Goal: Task Accomplishment & Management: Use online tool/utility

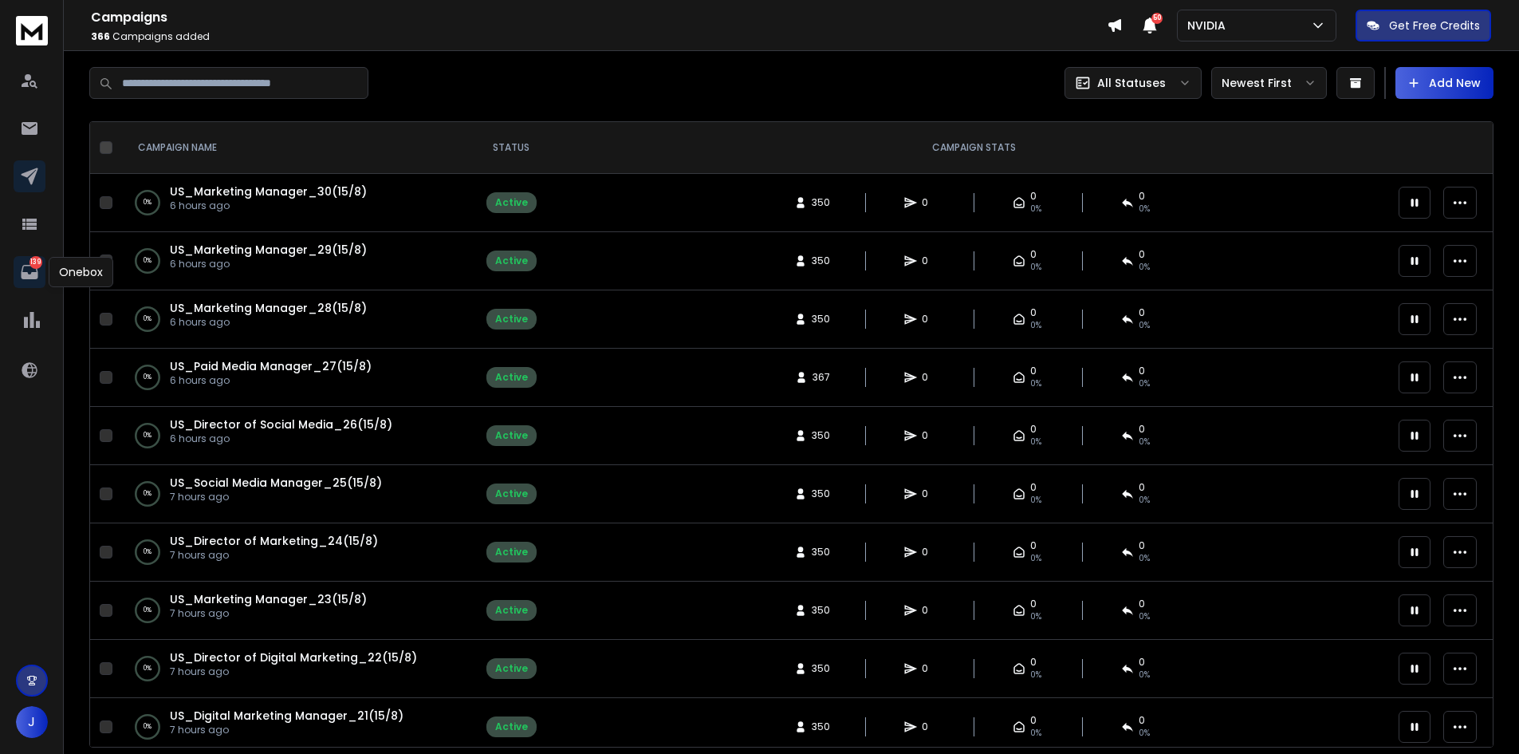
click at [26, 266] on icon at bounding box center [29, 272] width 17 height 14
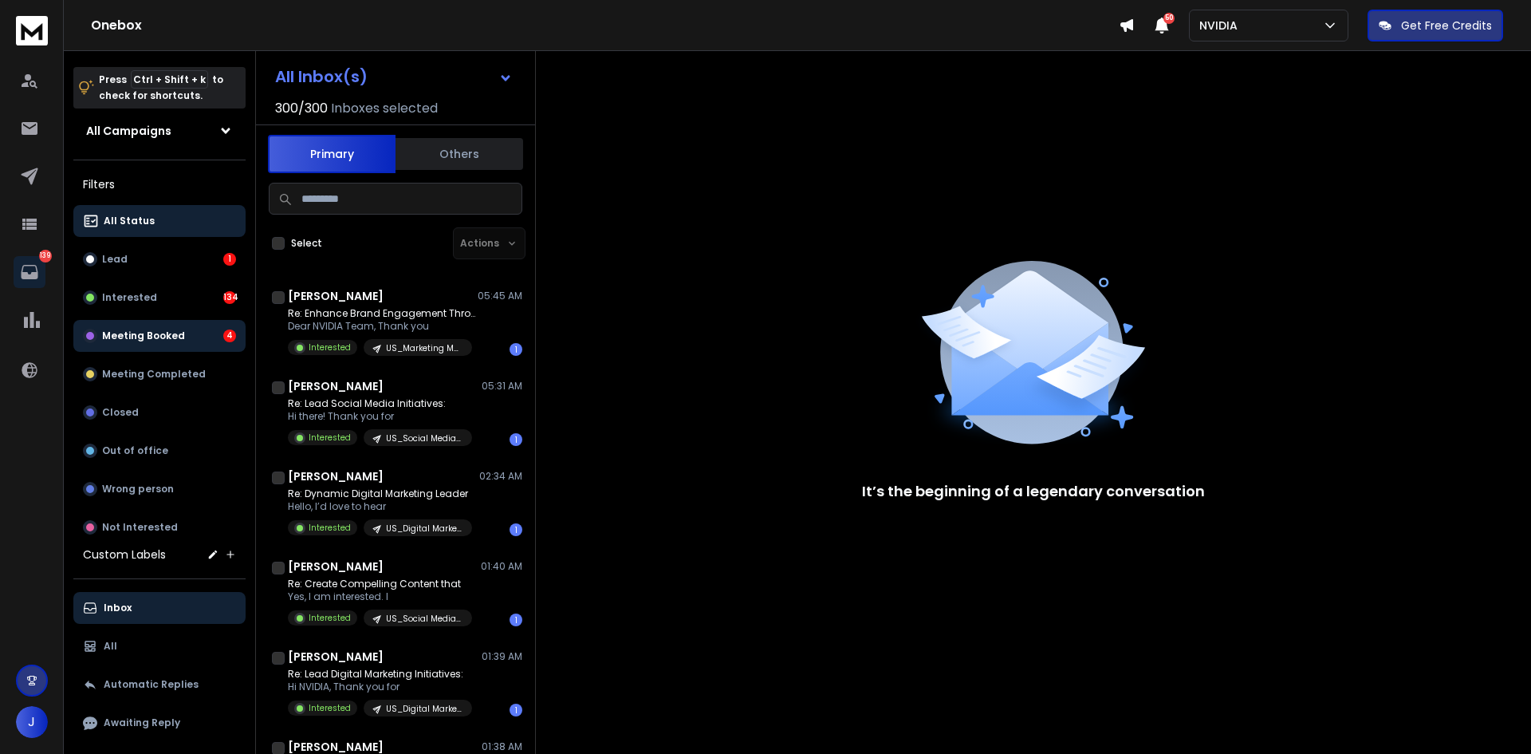
click at [173, 331] on p "Meeting Booked" at bounding box center [143, 335] width 83 height 13
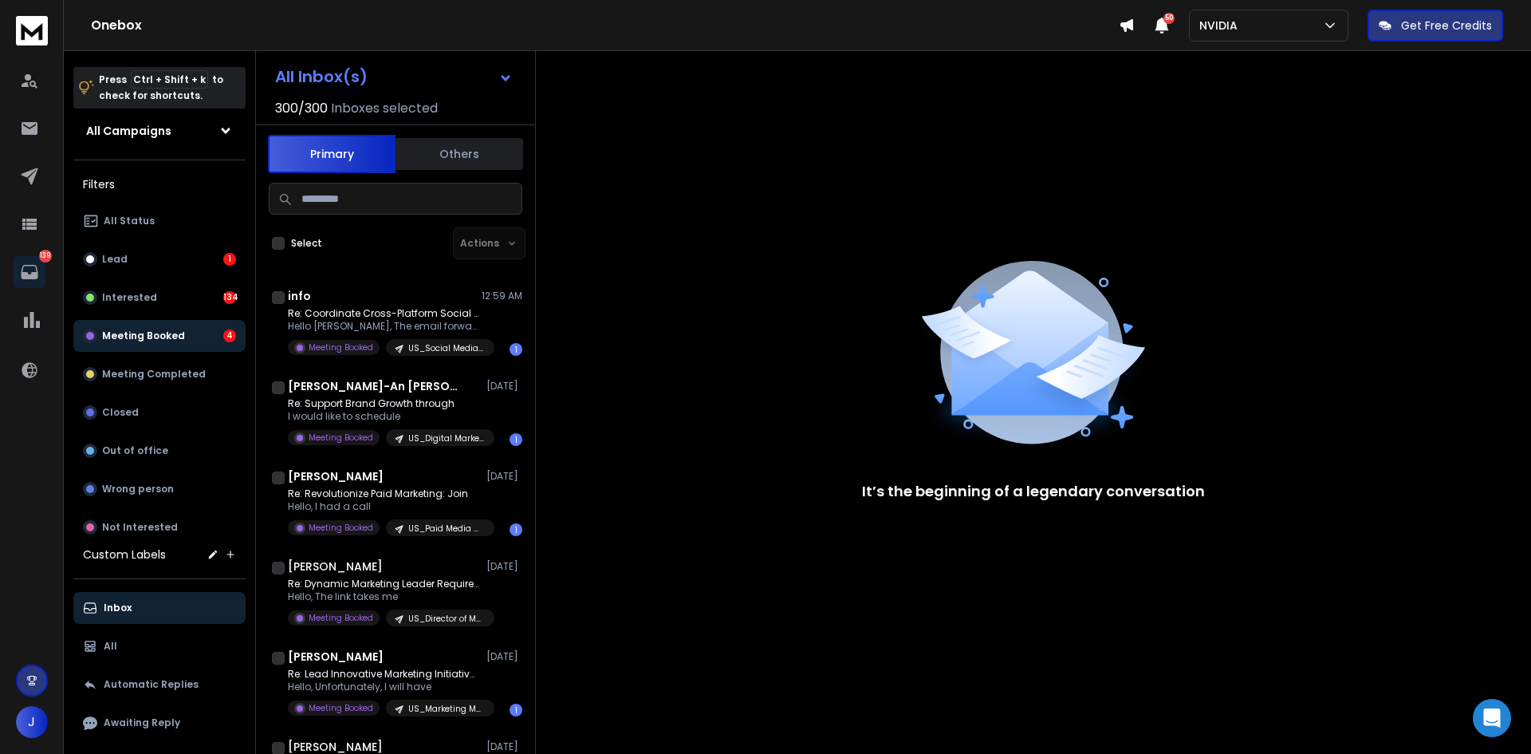
scroll to position [6, 0]
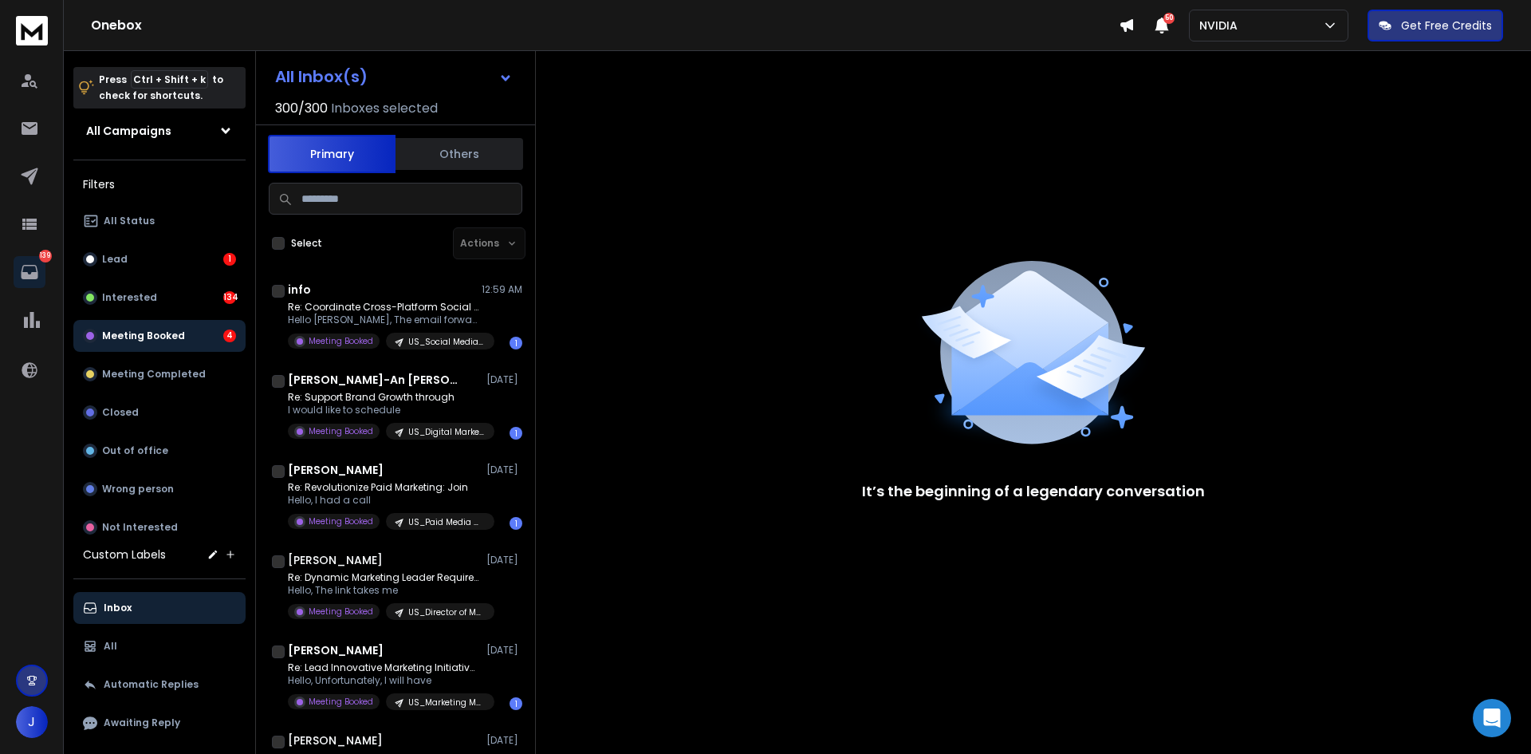
click at [656, 317] on div "It’s the beginning of a legendary conversation" at bounding box center [1033, 371] width 995 height 640
click at [855, 475] on div "It’s the beginning of a legendary conversation" at bounding box center [1033, 371] width 995 height 640
click at [670, 386] on div "It’s the beginning of a legendary conversation" at bounding box center [1033, 371] width 995 height 640
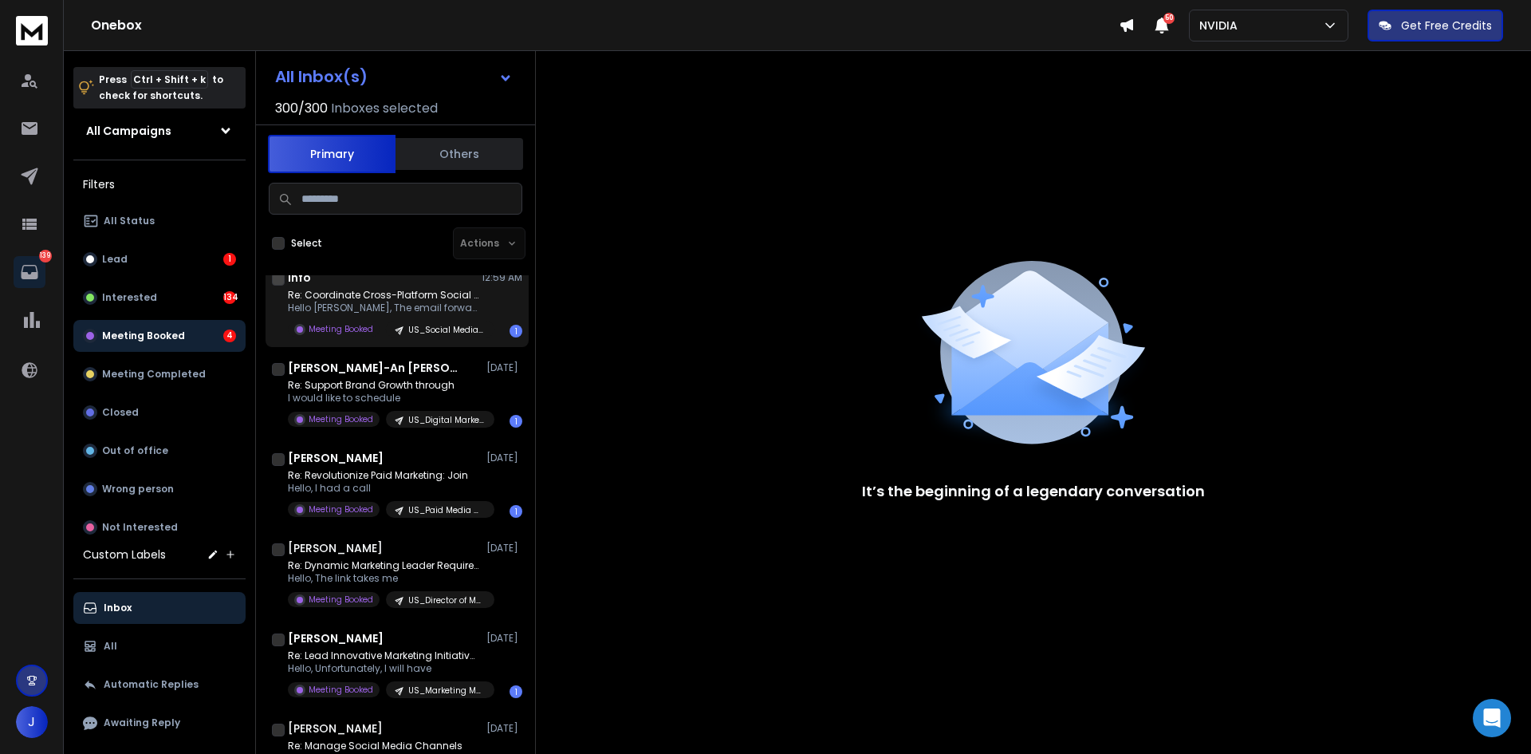
scroll to position [0, 0]
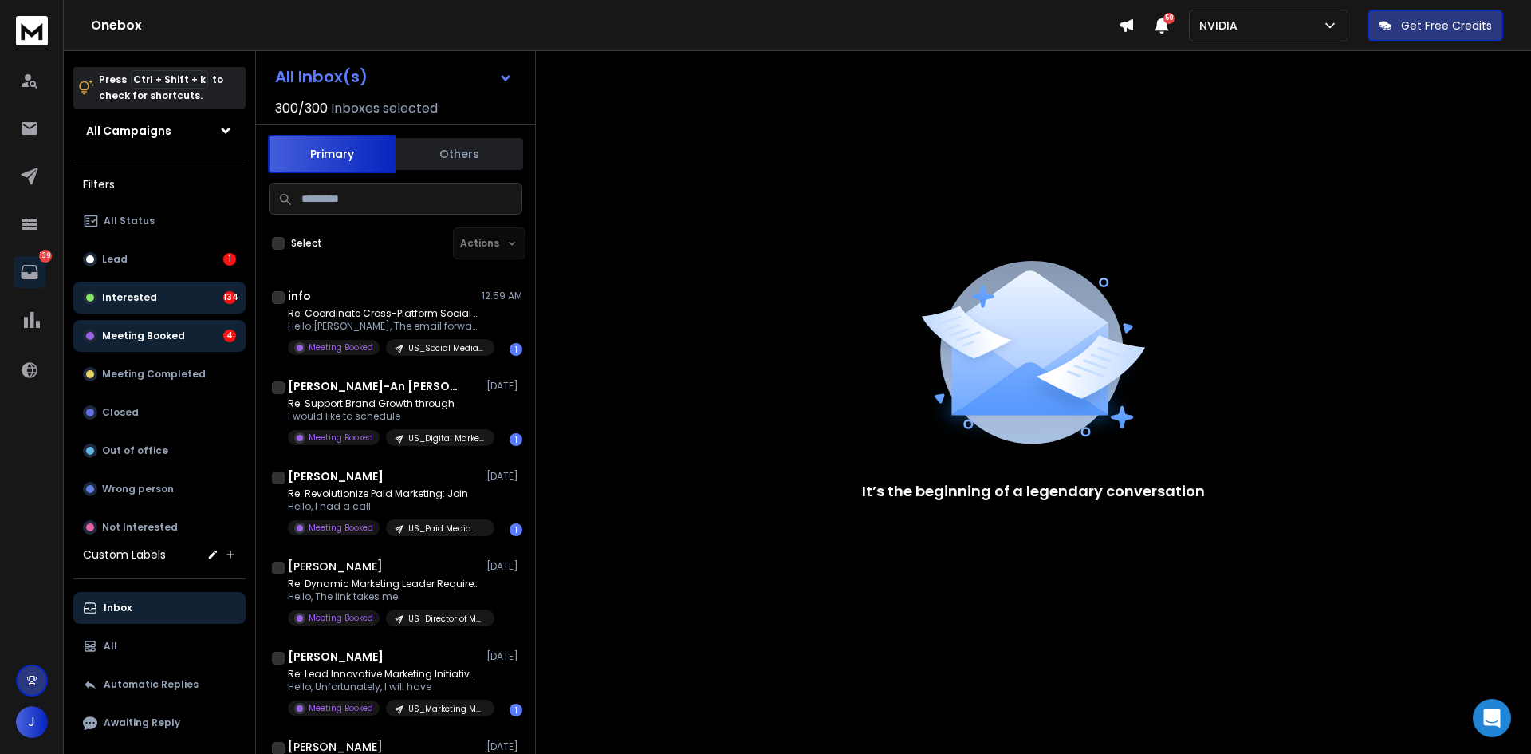
click at [182, 304] on button "Interested 134" at bounding box center [159, 298] width 172 height 32
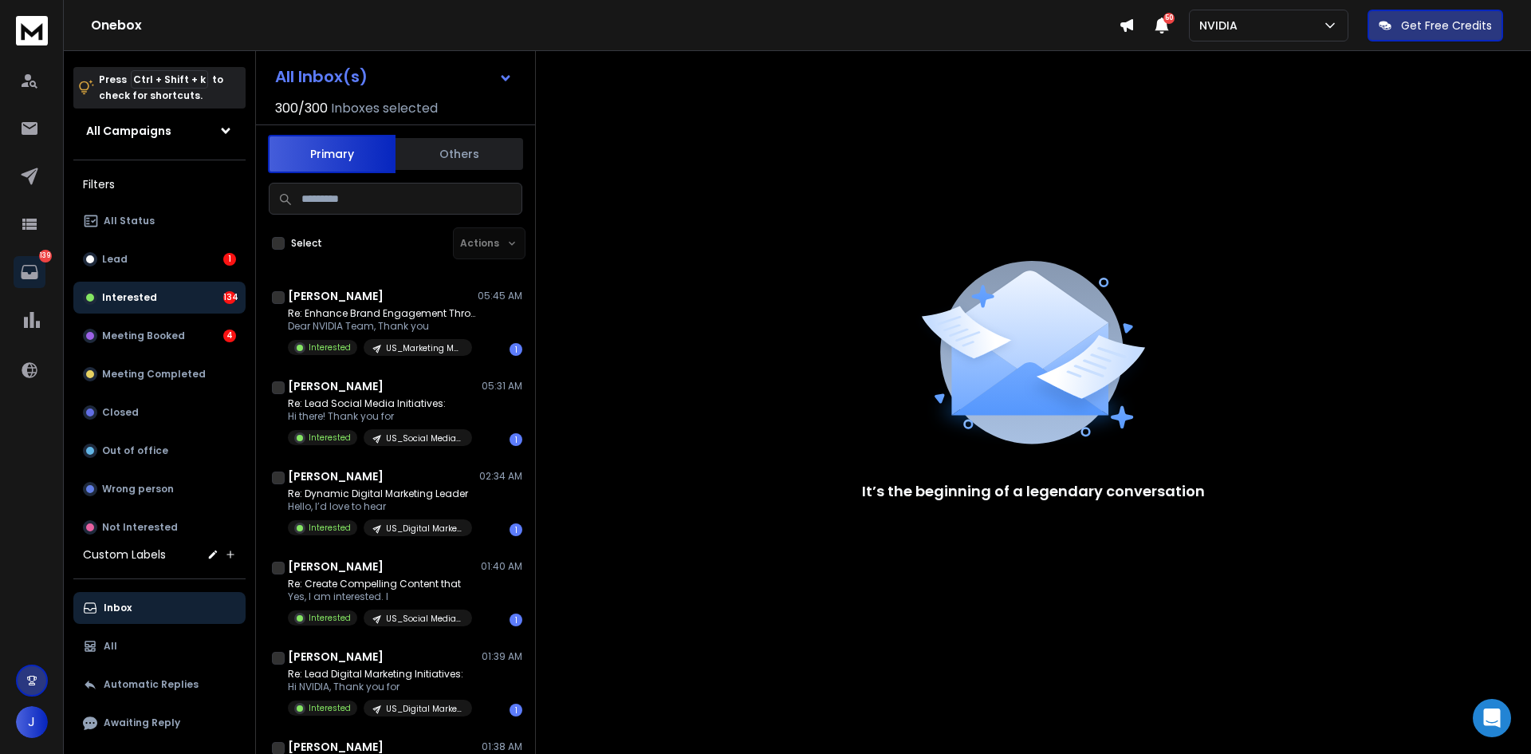
click at [1145, 630] on div "It’s the beginning of a legendary conversation" at bounding box center [1033, 371] width 995 height 640
click at [861, 636] on div "It’s the beginning of a legendary conversation" at bounding box center [1033, 371] width 995 height 640
click at [1274, 34] on button "NVIDIA" at bounding box center [1269, 26] width 160 height 32
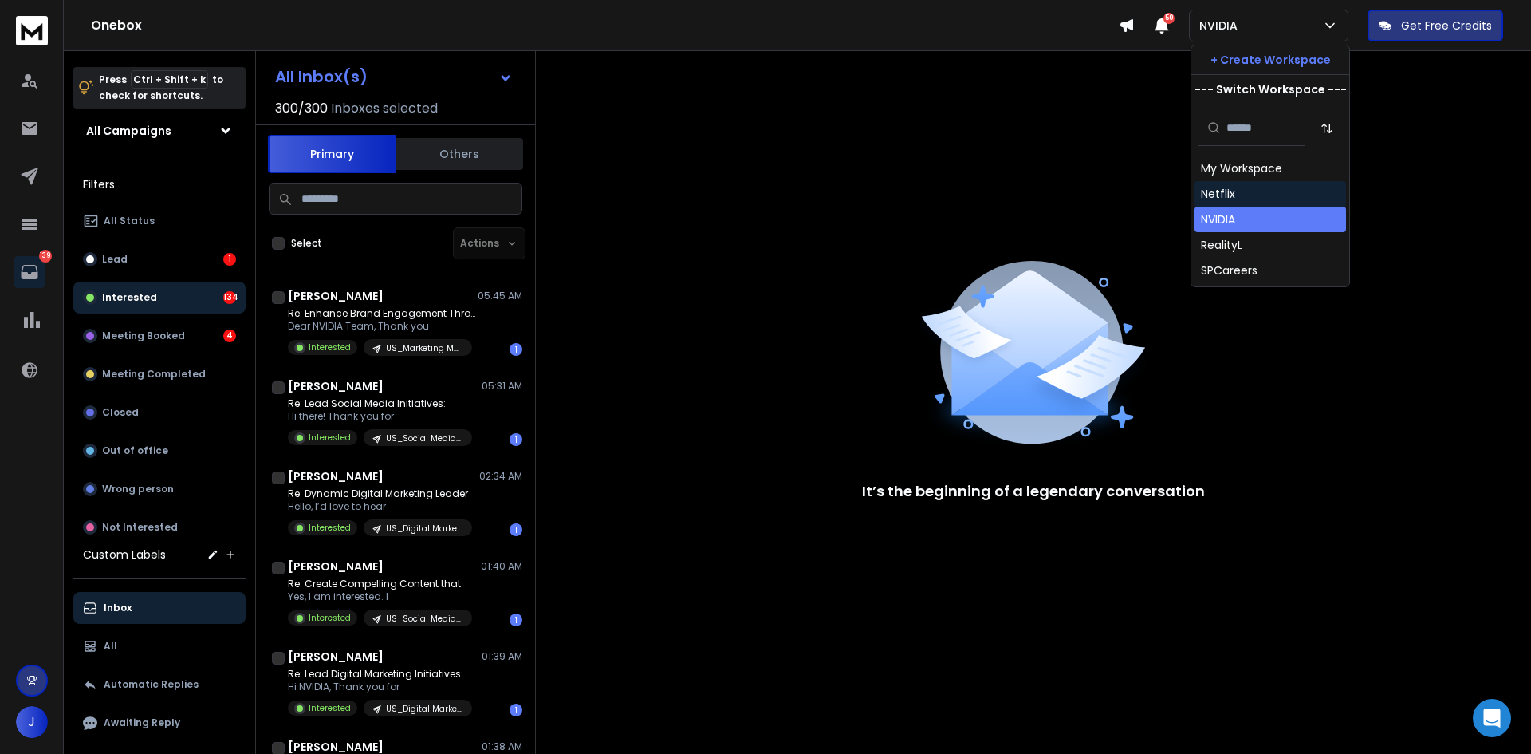
click at [1230, 191] on div "Netflix" at bounding box center [1218, 194] width 34 height 16
